Goal: Communication & Community: Answer question/provide support

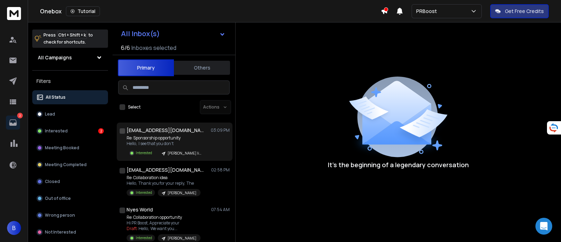
click at [177, 144] on p "Hello, I see that you don't" at bounding box center [166, 144] width 79 height 6
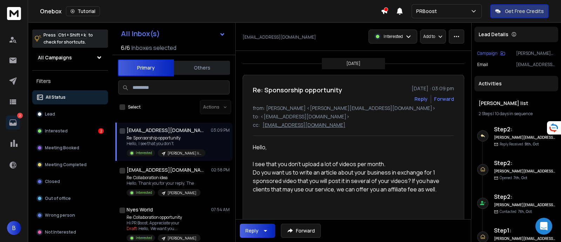
click at [379, 180] on div "Hello, I see that you don't upload a lot of videos per month. Do you want us to…" at bounding box center [351, 168] width 196 height 51
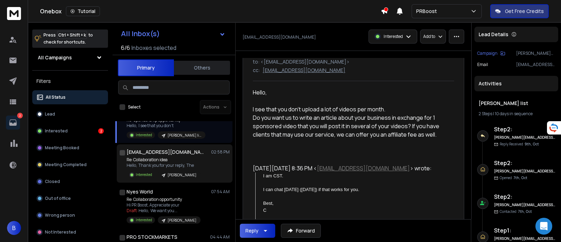
scroll to position [19, 0]
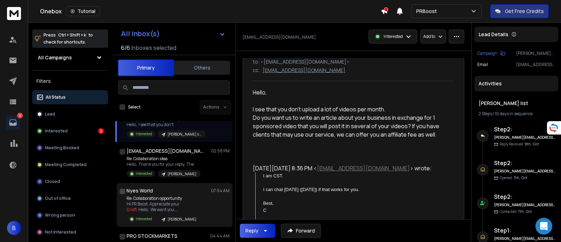
click at [163, 192] on div "Nyes World 07:54 AM" at bounding box center [178, 190] width 103 height 7
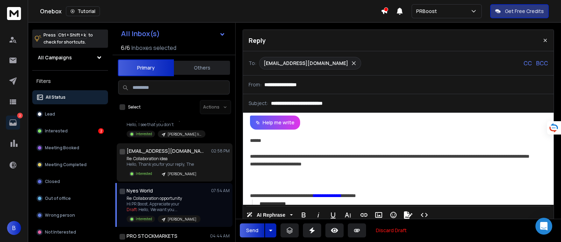
click at [172, 160] on p "Re: Collaboration idea" at bounding box center [164, 159] width 74 height 6
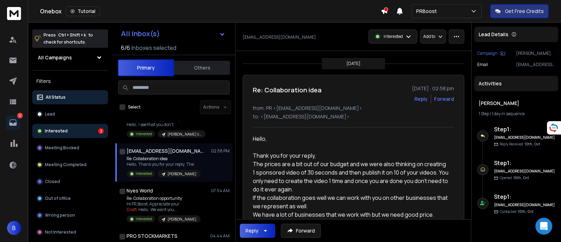
click at [88, 129] on button "Interested 2" at bounding box center [70, 131] width 76 height 14
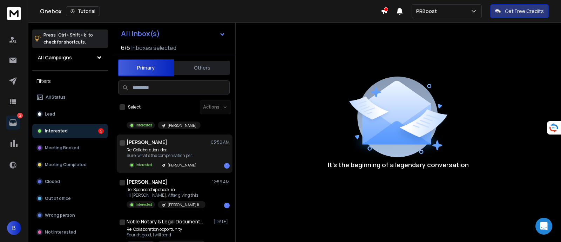
scroll to position [113, 0]
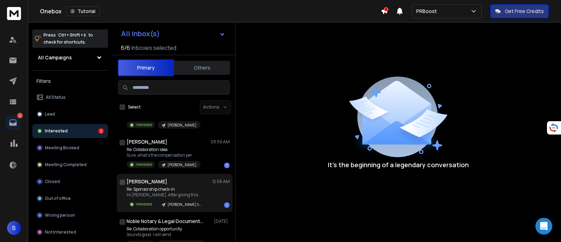
click at [201, 193] on div "Re: Sponsorship check-in Hi Jacob, After giving this Interested Rosemarie list 1" at bounding box center [178, 196] width 103 height 21
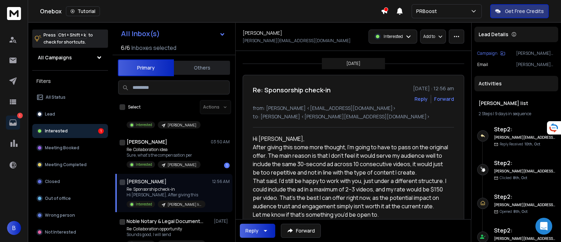
click at [18, 194] on div "1 B" at bounding box center [14, 121] width 28 height 242
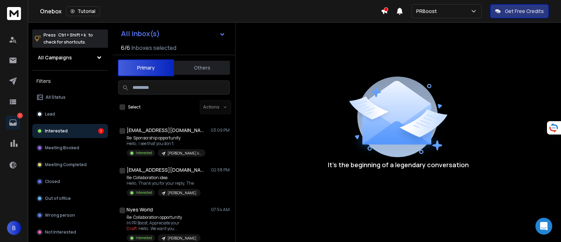
scroll to position [126, 0]
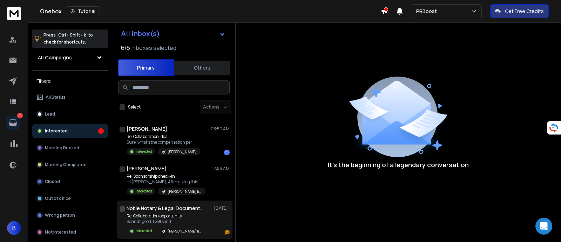
click at [196, 208] on h1 "Noble Notary & Legal Document Preparers" at bounding box center [165, 208] width 77 height 7
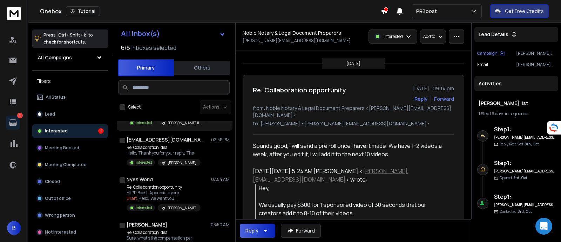
scroll to position [43, 0]
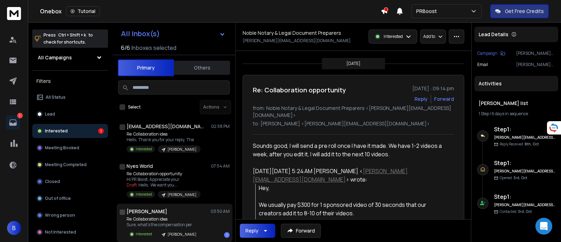
click at [180, 219] on p "Re: Collaboration idea" at bounding box center [164, 219] width 74 height 6
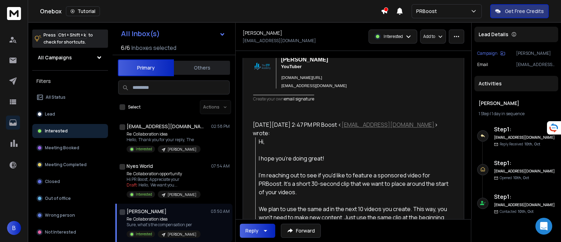
scroll to position [87, 0]
